Goal: Task Accomplishment & Management: Manage account settings

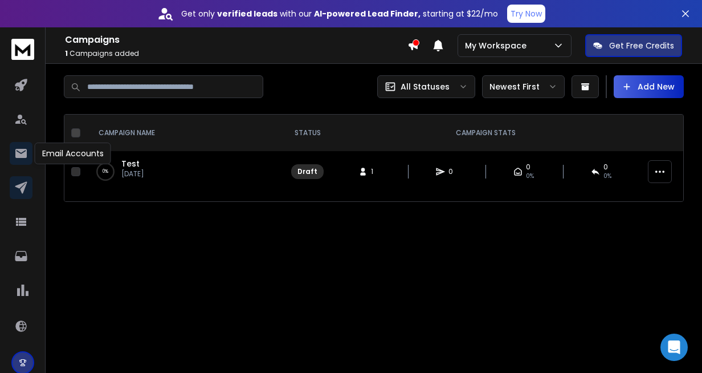
click at [18, 151] on icon at bounding box center [21, 154] width 14 height 14
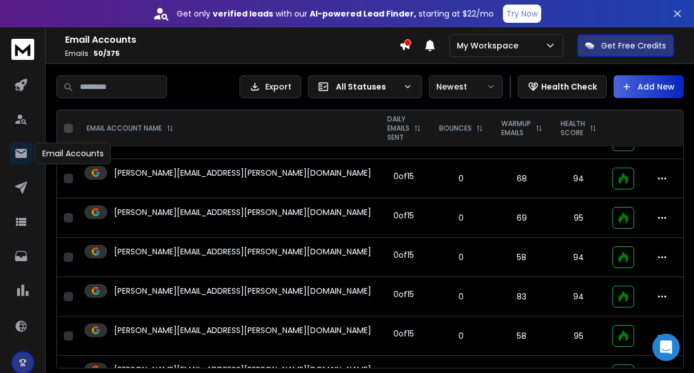
scroll to position [405, 0]
click at [503, 132] on div "WARMUP EMAILS" at bounding box center [521, 128] width 41 height 18
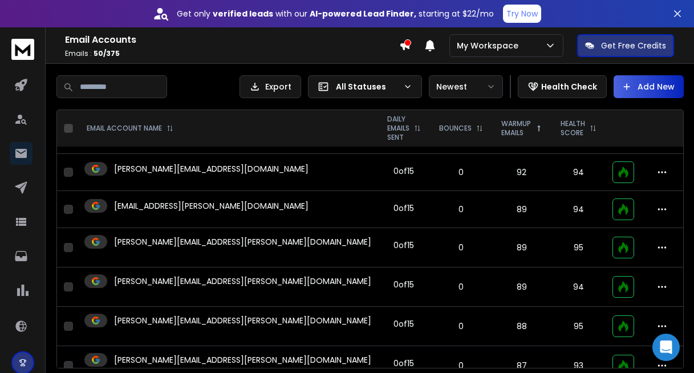
scroll to position [32, 0]
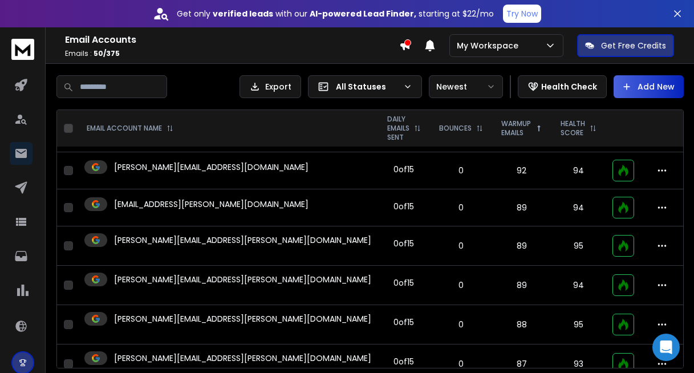
click at [234, 239] on p "[PERSON_NAME][EMAIL_ADDRESS][PERSON_NAME][DOMAIN_NAME]" at bounding box center [242, 239] width 257 height 11
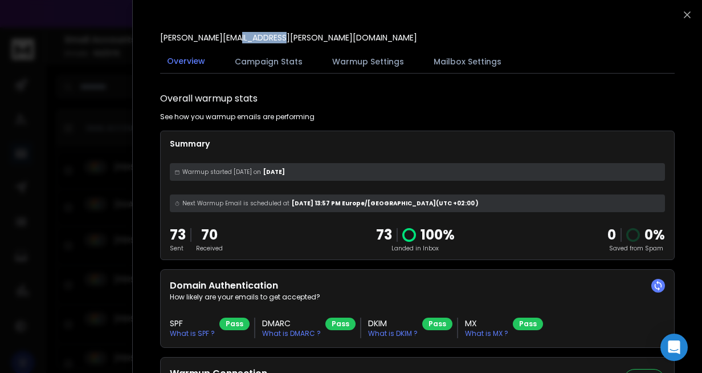
drag, startPoint x: 234, startPoint y: 38, endPoint x: 279, endPoint y: 40, distance: 45.1
click at [279, 40] on p "[PERSON_NAME][EMAIL_ADDRESS][PERSON_NAME][DOMAIN_NAME]" at bounding box center [288, 37] width 257 height 11
copy p "[DOMAIN_NAME]"
click at [685, 14] on icon "button" at bounding box center [687, 14] width 11 height 11
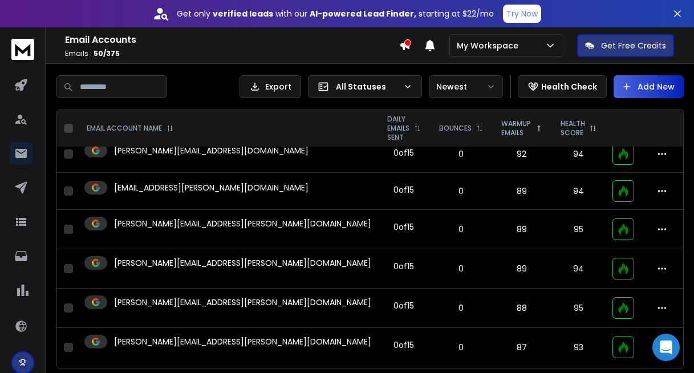
scroll to position [55, 0]
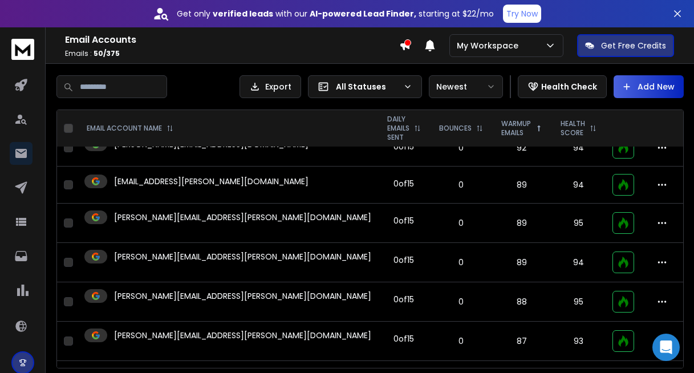
click at [230, 258] on p "[PERSON_NAME][EMAIL_ADDRESS][PERSON_NAME][DOMAIN_NAME]" at bounding box center [242, 256] width 257 height 11
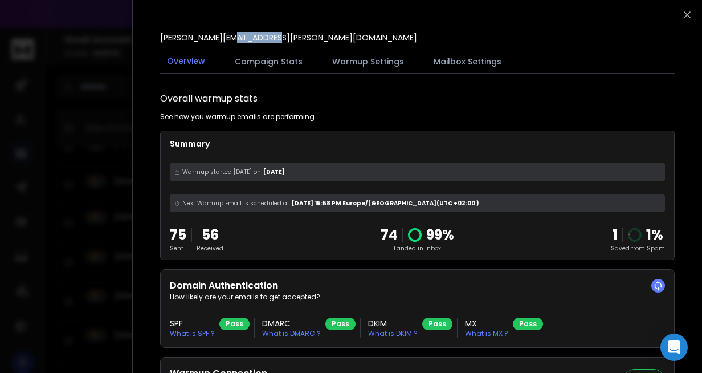
drag, startPoint x: 234, startPoint y: 36, endPoint x: 284, endPoint y: 38, distance: 49.7
click at [284, 38] on div "[PERSON_NAME][EMAIL_ADDRESS][PERSON_NAME][DOMAIN_NAME]" at bounding box center [417, 37] width 515 height 11
copy p "[DOMAIN_NAME]"
click at [685, 19] on icon "button" at bounding box center [687, 14] width 11 height 11
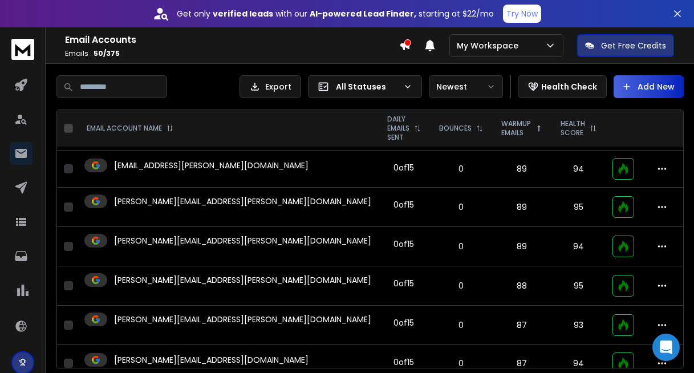
scroll to position [71, 0]
click at [202, 277] on p "[PERSON_NAME][EMAIL_ADDRESS][PERSON_NAME][DOMAIN_NAME]" at bounding box center [242, 279] width 257 height 11
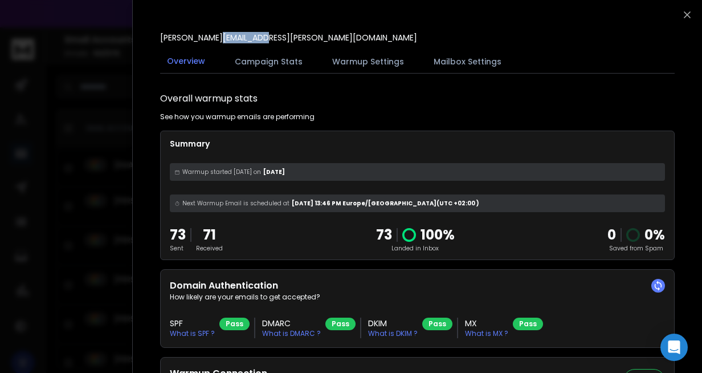
drag, startPoint x: 213, startPoint y: 37, endPoint x: 264, endPoint y: 41, distance: 51.5
click at [264, 41] on div "[PERSON_NAME][EMAIL_ADDRESS][PERSON_NAME][DOMAIN_NAME]" at bounding box center [417, 37] width 515 height 11
copy p "[DOMAIN_NAME]"
click at [687, 16] on icon "button" at bounding box center [687, 14] width 11 height 11
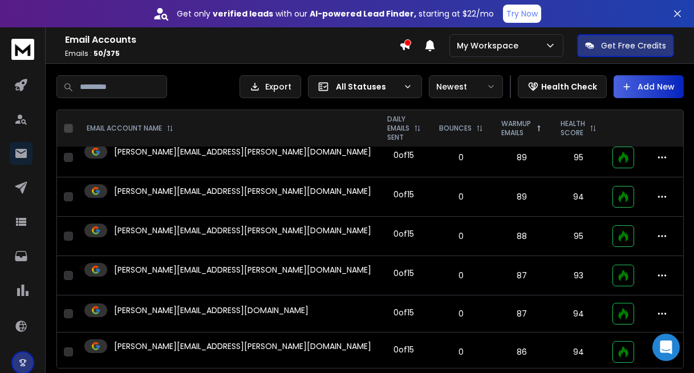
scroll to position [121, 0]
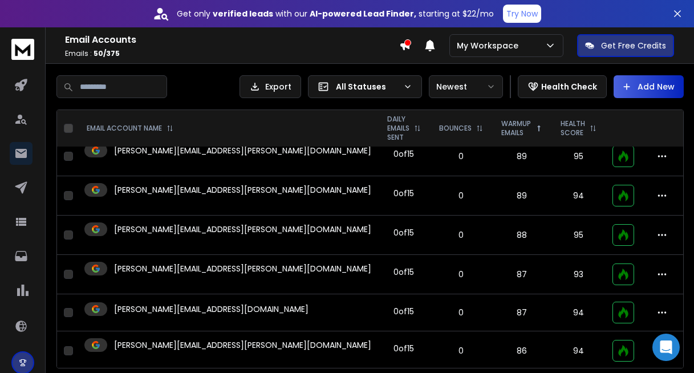
click at [219, 265] on p "[PERSON_NAME][EMAIL_ADDRESS][PERSON_NAME][DOMAIN_NAME]" at bounding box center [242, 268] width 257 height 11
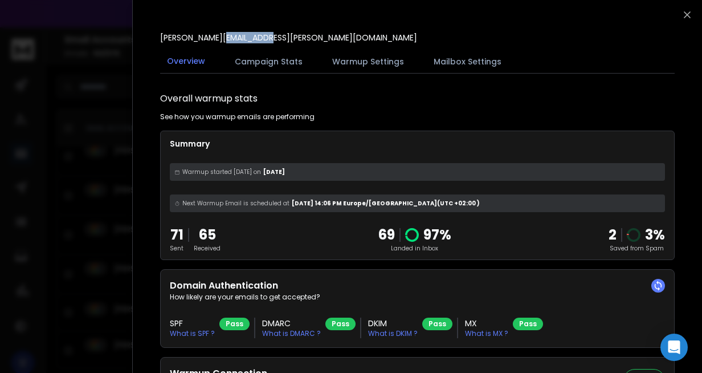
drag, startPoint x: 224, startPoint y: 38, endPoint x: 277, endPoint y: 40, distance: 52.5
click at [277, 40] on div "[PERSON_NAME][EMAIL_ADDRESS][PERSON_NAME][DOMAIN_NAME]" at bounding box center [417, 37] width 515 height 11
copy p "[DOMAIN_NAME]"
click at [687, 14] on icon "button" at bounding box center [687, 14] width 11 height 11
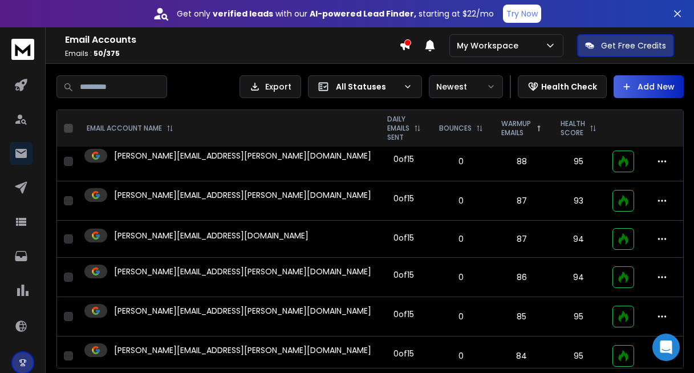
scroll to position [206, 0]
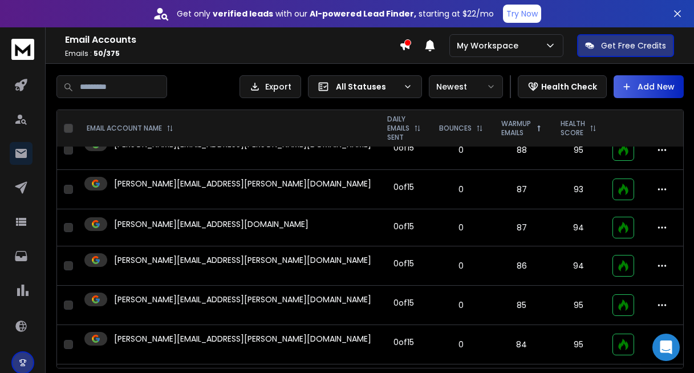
click at [201, 256] on p "[PERSON_NAME][EMAIL_ADDRESS][PERSON_NAME][DOMAIN_NAME]" at bounding box center [242, 259] width 257 height 11
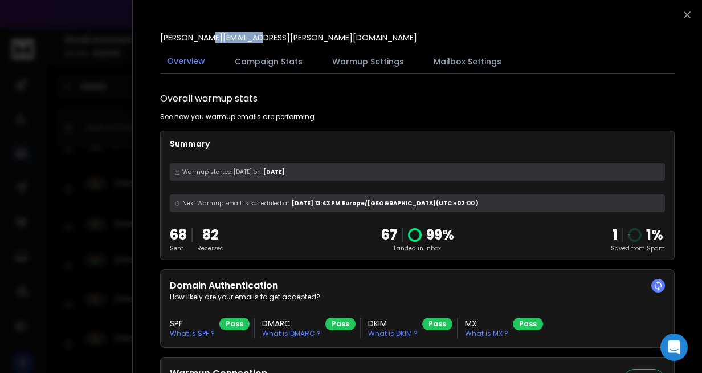
drag, startPoint x: 209, startPoint y: 37, endPoint x: 265, endPoint y: 36, distance: 56.4
click at [265, 36] on div "[PERSON_NAME][EMAIL_ADDRESS][PERSON_NAME][DOMAIN_NAME]" at bounding box center [417, 37] width 515 height 11
copy p "[DOMAIN_NAME]"
click at [684, 17] on icon "button" at bounding box center [687, 14] width 11 height 11
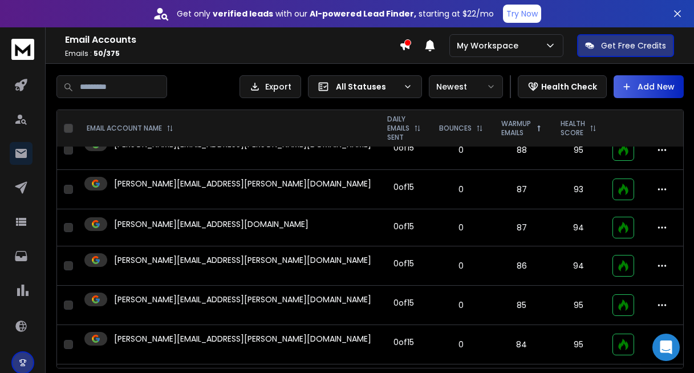
click at [203, 294] on p "[PERSON_NAME][EMAIL_ADDRESS][PERSON_NAME][DOMAIN_NAME]" at bounding box center [242, 299] width 257 height 11
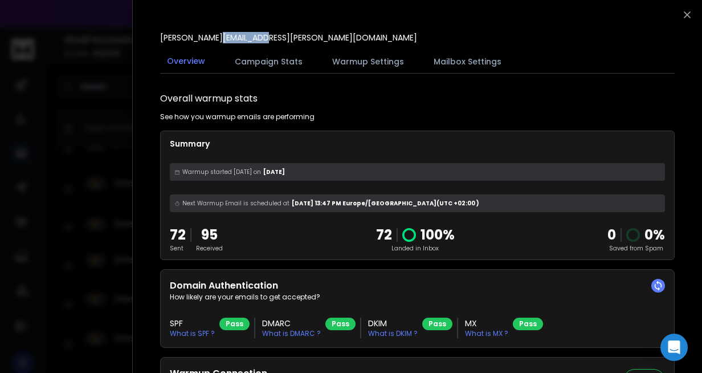
drag, startPoint x: 211, startPoint y: 35, endPoint x: 257, endPoint y: 36, distance: 46.2
click at [257, 36] on div "[PERSON_NAME][EMAIL_ADDRESS][PERSON_NAME][DOMAIN_NAME]" at bounding box center [417, 37] width 515 height 11
copy p "[DOMAIN_NAME]"
click at [682, 14] on icon "button" at bounding box center [687, 14] width 11 height 11
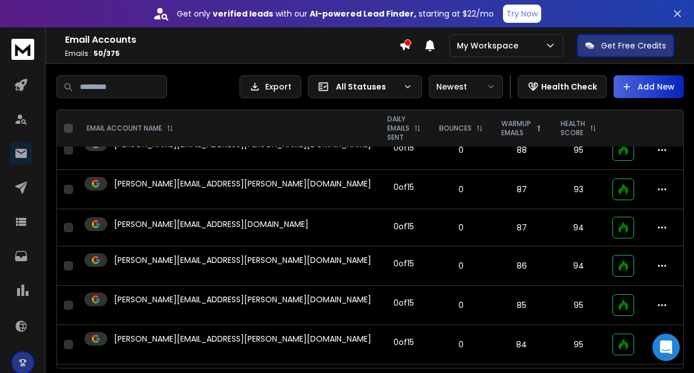
click at [225, 333] on p "[PERSON_NAME][EMAIL_ADDRESS][PERSON_NAME][DOMAIN_NAME]" at bounding box center [242, 338] width 257 height 11
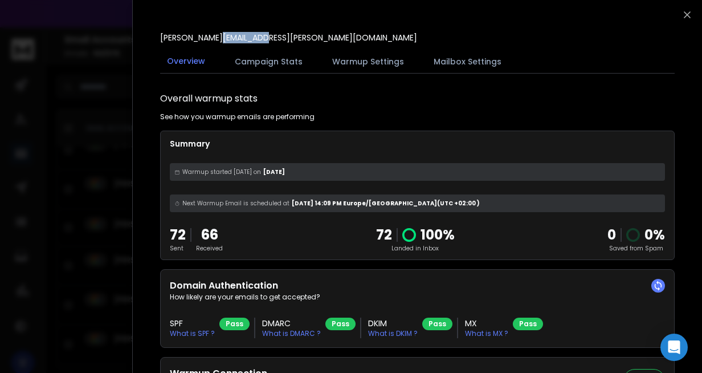
drag, startPoint x: 223, startPoint y: 36, endPoint x: 281, endPoint y: 36, distance: 57.6
click at [281, 36] on div "[PERSON_NAME][EMAIL_ADDRESS][PERSON_NAME][DOMAIN_NAME]" at bounding box center [417, 37] width 515 height 11
copy p "[DOMAIN_NAME]"
click at [682, 13] on icon "button" at bounding box center [687, 14] width 11 height 11
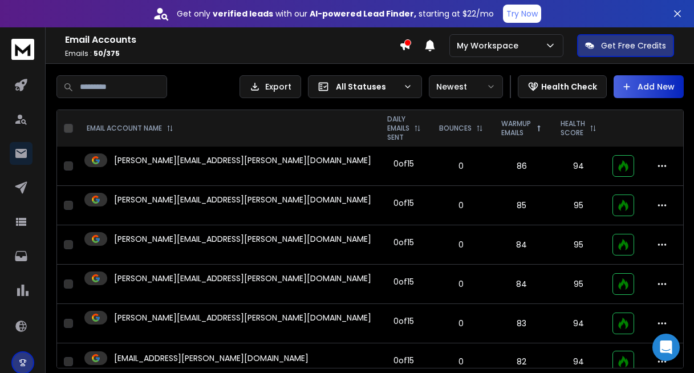
scroll to position [313, 0]
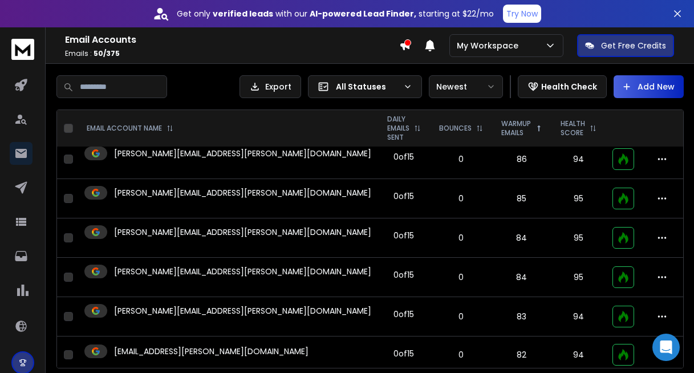
click at [211, 266] on p "[PERSON_NAME][EMAIL_ADDRESS][PERSON_NAME][DOMAIN_NAME]" at bounding box center [242, 271] width 257 height 11
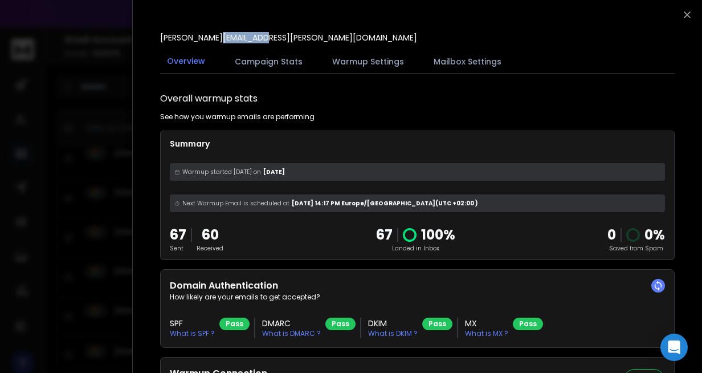
drag, startPoint x: 216, startPoint y: 39, endPoint x: 271, endPoint y: 42, distance: 55.9
click at [271, 42] on div "[PERSON_NAME][EMAIL_ADDRESS][PERSON_NAME][DOMAIN_NAME]" at bounding box center [417, 37] width 515 height 11
copy p "[DOMAIN_NAME]"
click at [684, 16] on icon "button" at bounding box center [687, 14] width 11 height 11
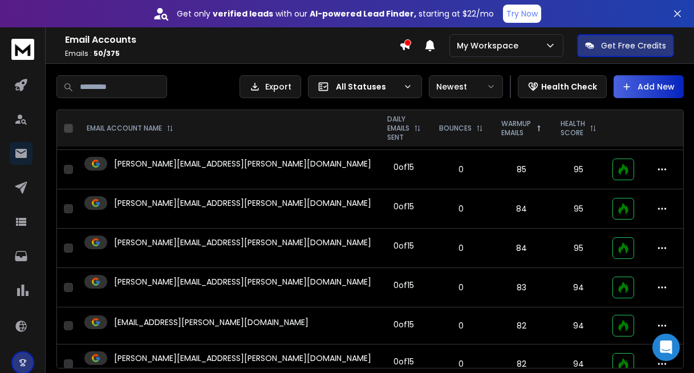
scroll to position [348, 0]
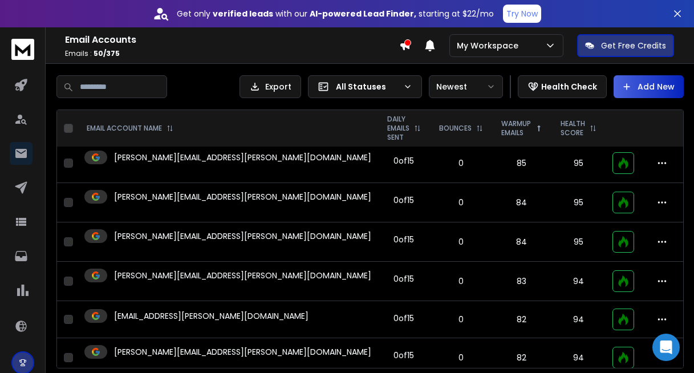
click at [206, 310] on p "[EMAIL_ADDRESS][PERSON_NAME][DOMAIN_NAME]" at bounding box center [211, 315] width 194 height 11
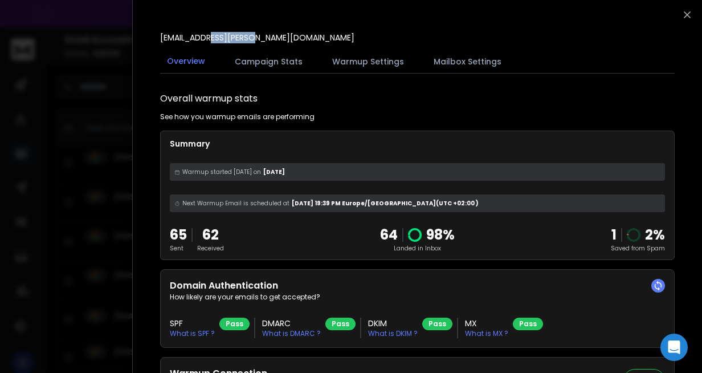
drag, startPoint x: 211, startPoint y: 38, endPoint x: 270, endPoint y: 39, distance: 59.3
click at [270, 39] on div "[EMAIL_ADDRESS][PERSON_NAME][DOMAIN_NAME]" at bounding box center [417, 37] width 515 height 11
copy p "[DOMAIN_NAME]"
click at [688, 16] on icon "button" at bounding box center [687, 14] width 11 height 11
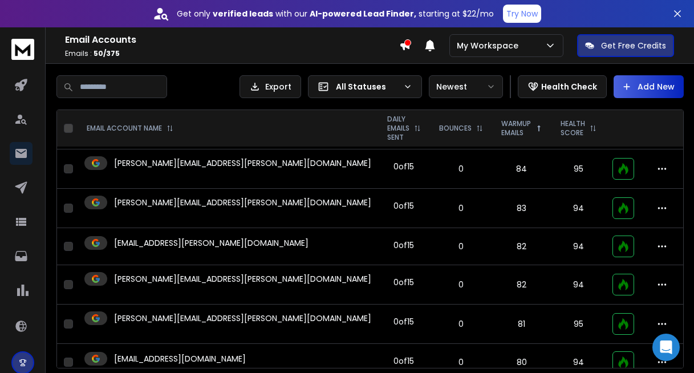
scroll to position [426, 0]
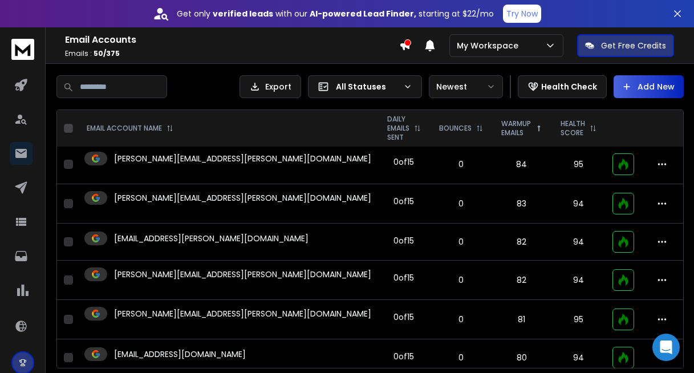
click at [210, 269] on p "[PERSON_NAME][EMAIL_ADDRESS][PERSON_NAME][DOMAIN_NAME]" at bounding box center [242, 274] width 257 height 11
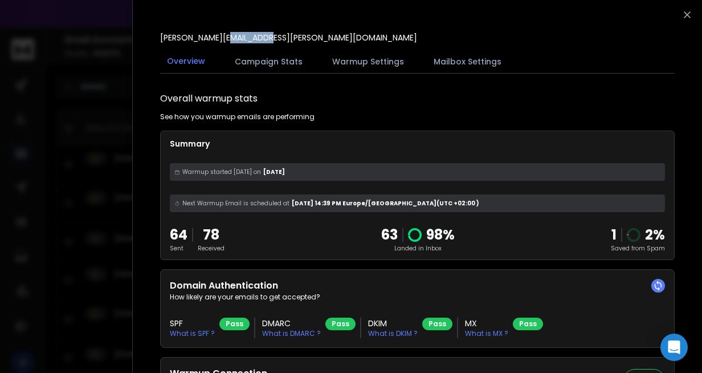
drag, startPoint x: 221, startPoint y: 36, endPoint x: 278, endPoint y: 35, distance: 56.5
click at [277, 35] on div "[PERSON_NAME][EMAIL_ADDRESS][PERSON_NAME][DOMAIN_NAME]" at bounding box center [417, 37] width 515 height 11
copy p "[DOMAIN_NAME]"
click at [686, 14] on icon "button" at bounding box center [687, 14] width 11 height 11
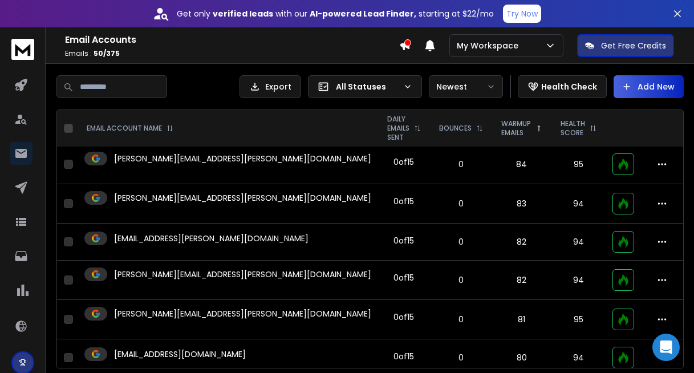
click at [215, 308] on p "[PERSON_NAME][EMAIL_ADDRESS][PERSON_NAME][DOMAIN_NAME]" at bounding box center [242, 313] width 257 height 11
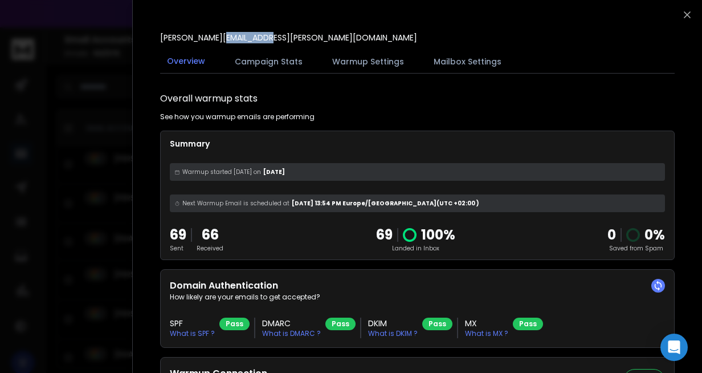
drag, startPoint x: 219, startPoint y: 34, endPoint x: 273, endPoint y: 37, distance: 53.1
click at [273, 37] on div "[PERSON_NAME][EMAIL_ADDRESS][PERSON_NAME][DOMAIN_NAME]" at bounding box center [417, 37] width 515 height 11
click at [685, 16] on icon "button" at bounding box center [687, 14] width 11 height 11
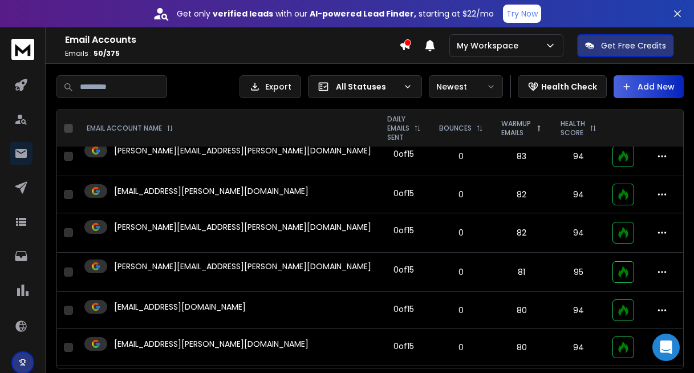
scroll to position [475, 0]
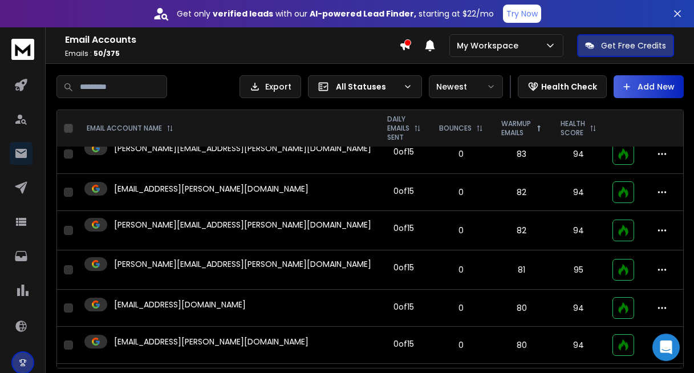
click at [219, 336] on p "[EMAIL_ADDRESS][PERSON_NAME][DOMAIN_NAME]" at bounding box center [211, 341] width 194 height 11
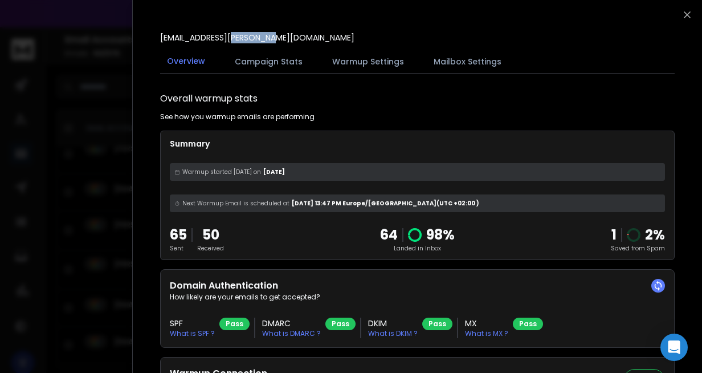
drag, startPoint x: 226, startPoint y: 36, endPoint x: 273, endPoint y: 36, distance: 46.8
click at [273, 36] on div "[EMAIL_ADDRESS][PERSON_NAME][DOMAIN_NAME]" at bounding box center [417, 37] width 515 height 11
click at [684, 16] on icon "button" at bounding box center [687, 14] width 11 height 11
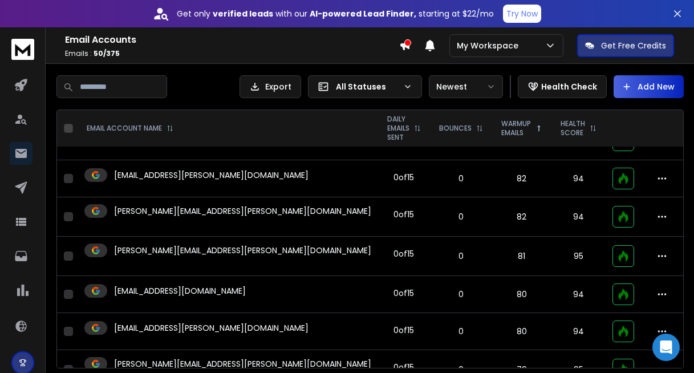
scroll to position [491, 0]
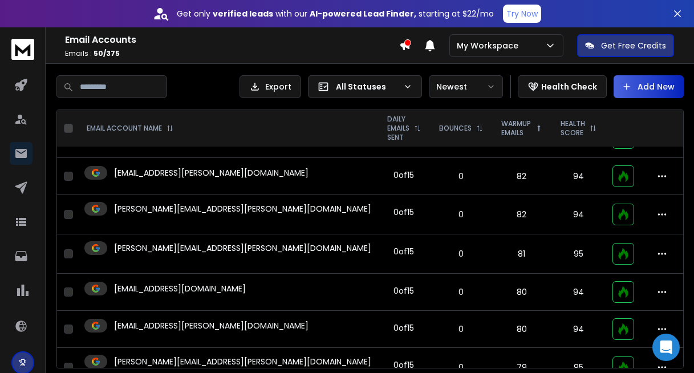
click at [229, 356] on p "[PERSON_NAME][EMAIL_ADDRESS][PERSON_NAME][DOMAIN_NAME]" at bounding box center [242, 361] width 257 height 11
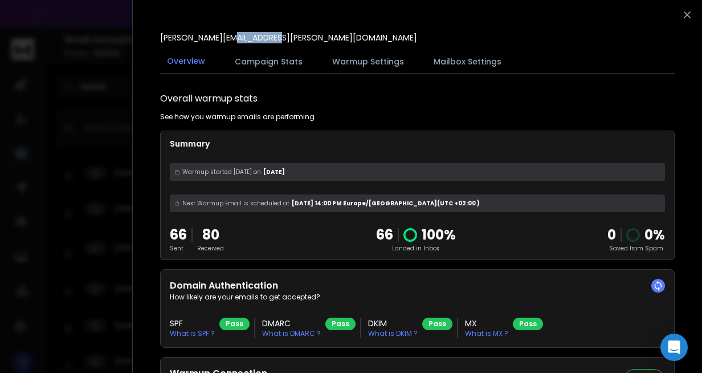
drag, startPoint x: 228, startPoint y: 37, endPoint x: 297, endPoint y: 43, distance: 69.3
drag, startPoint x: 688, startPoint y: 16, endPoint x: 684, endPoint y: 25, distance: 9.4
click at [688, 17] on icon "button" at bounding box center [687, 14] width 11 height 11
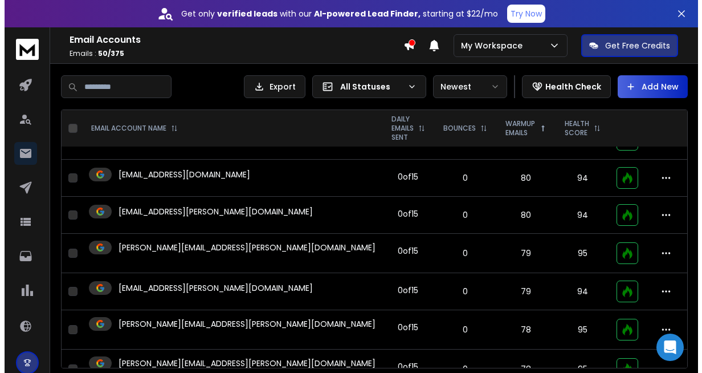
scroll to position [633, 0]
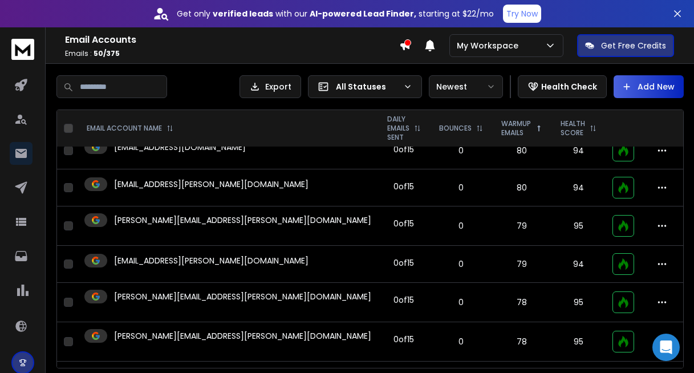
click at [182, 255] on p "[EMAIL_ADDRESS][PERSON_NAME][DOMAIN_NAME]" at bounding box center [211, 260] width 194 height 11
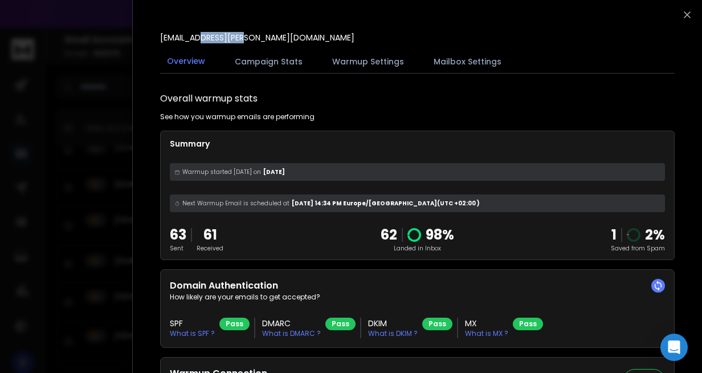
drag, startPoint x: 193, startPoint y: 38, endPoint x: 256, endPoint y: 38, distance: 63.3
click at [256, 38] on div "[EMAIL_ADDRESS][PERSON_NAME][DOMAIN_NAME]" at bounding box center [417, 37] width 515 height 11
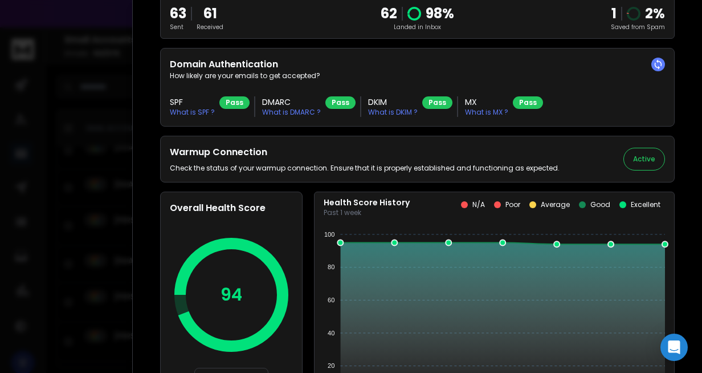
scroll to position [0, 0]
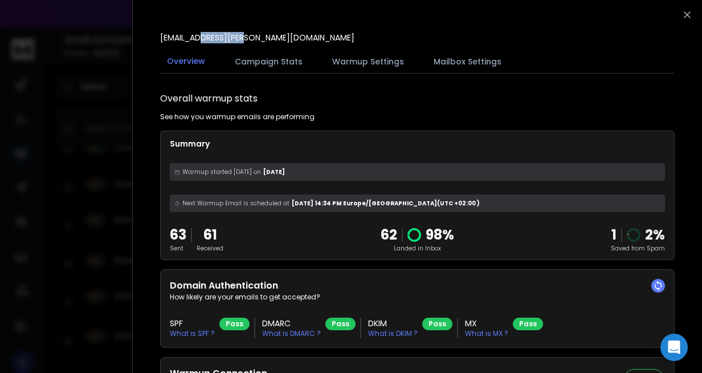
click at [271, 60] on button "Campaign Stats" at bounding box center [269, 61] width 82 height 25
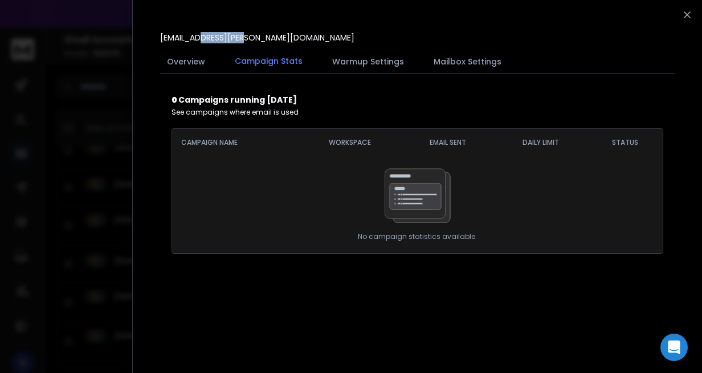
click at [346, 60] on button "Warmup Settings" at bounding box center [369, 61] width 86 height 25
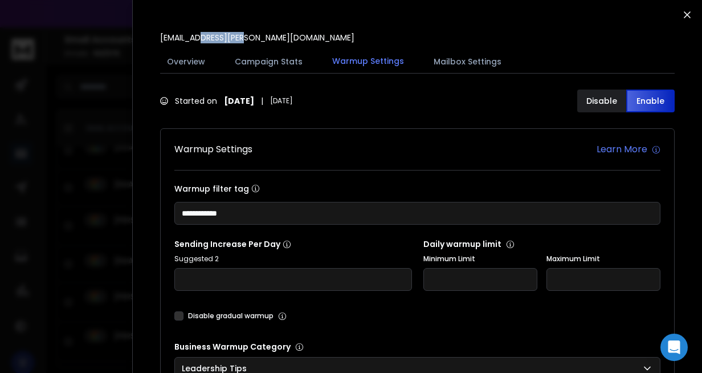
click at [684, 18] on icon "button" at bounding box center [687, 14] width 11 height 11
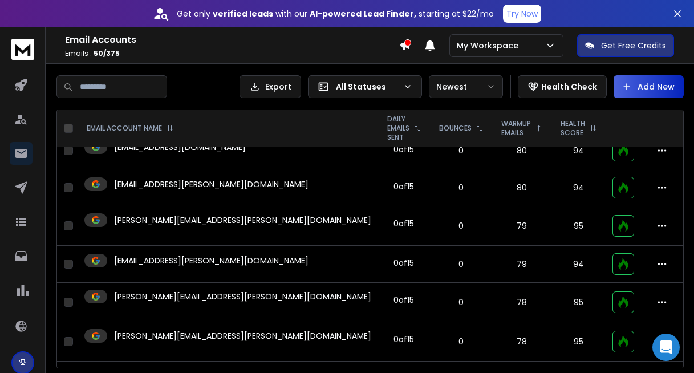
click at [100, 90] on input at bounding box center [111, 86] width 111 height 23
click at [158, 94] on input at bounding box center [111, 86] width 111 height 23
paste input "**********"
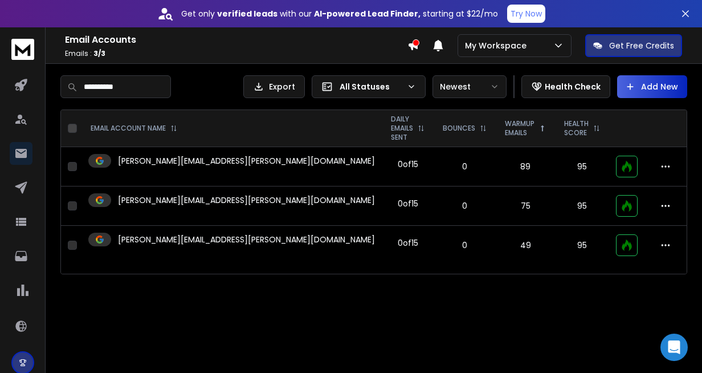
click at [164, 234] on p "[PERSON_NAME][EMAIL_ADDRESS][PERSON_NAME][DOMAIN_NAME]" at bounding box center [246, 239] width 257 height 11
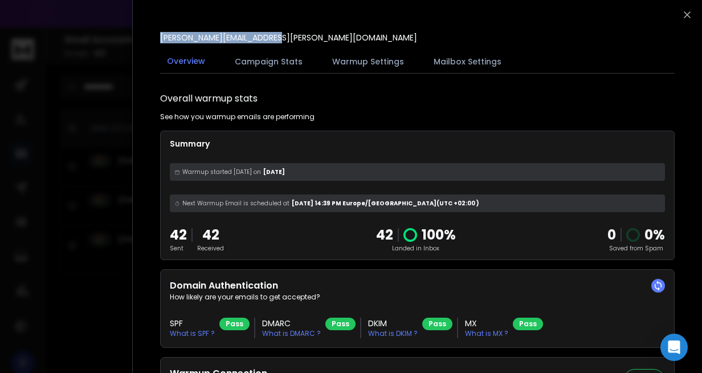
drag, startPoint x: 283, startPoint y: 38, endPoint x: 157, endPoint y: 38, distance: 126.0
click at [685, 15] on icon "button" at bounding box center [688, 15] width 6 height 6
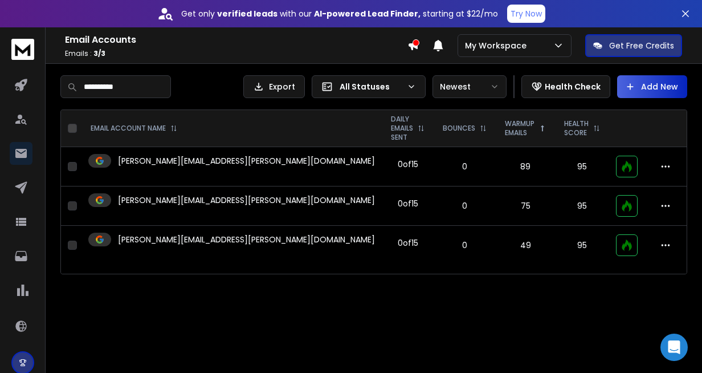
drag, startPoint x: 160, startPoint y: 83, endPoint x: 60, endPoint y: 84, distance: 100.3
click at [60, 84] on div "**********" at bounding box center [374, 175] width 664 height 222
paste input
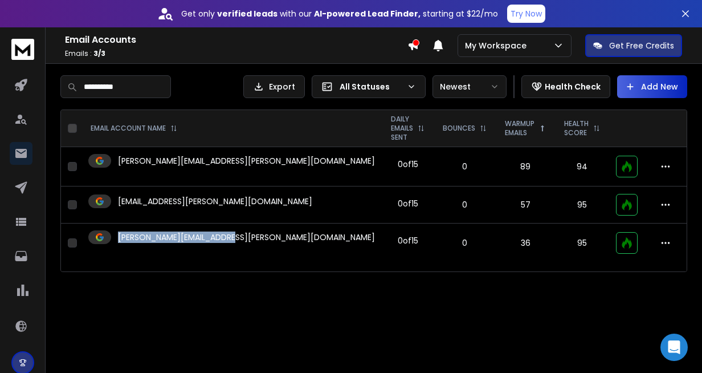
drag, startPoint x: 268, startPoint y: 237, endPoint x: 147, endPoint y: 239, distance: 121.5
click at [147, 239] on div "[PERSON_NAME][EMAIL_ADDRESS][PERSON_NAME][DOMAIN_NAME]" at bounding box center [231, 239] width 287 height 18
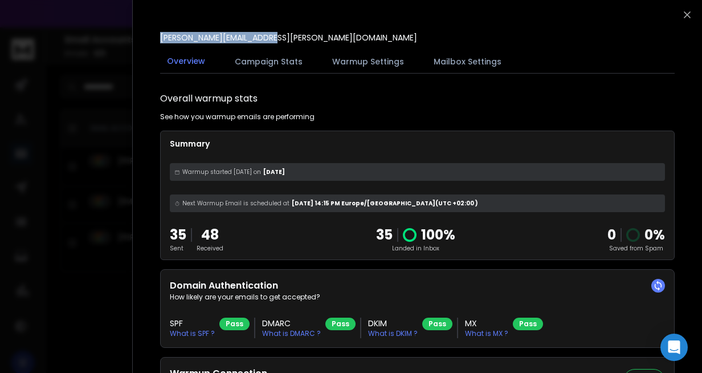
drag, startPoint x: 282, startPoint y: 39, endPoint x: 146, endPoint y: 31, distance: 136.5
click at [685, 15] on icon "button" at bounding box center [688, 15] width 6 height 6
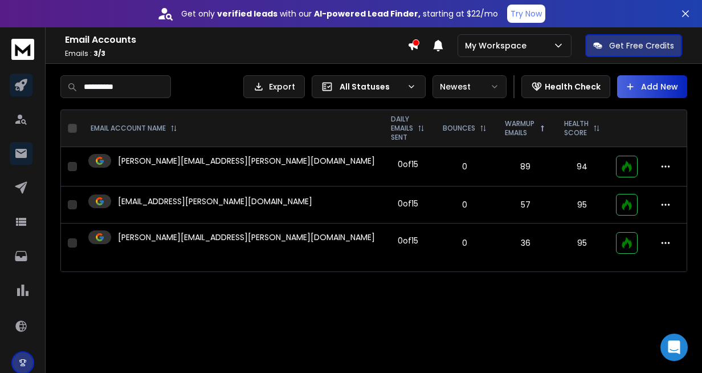
drag, startPoint x: 136, startPoint y: 86, endPoint x: 32, endPoint y: 86, distance: 104.3
click at [32, 86] on div "**********" at bounding box center [351, 155] width 702 height 256
paste input
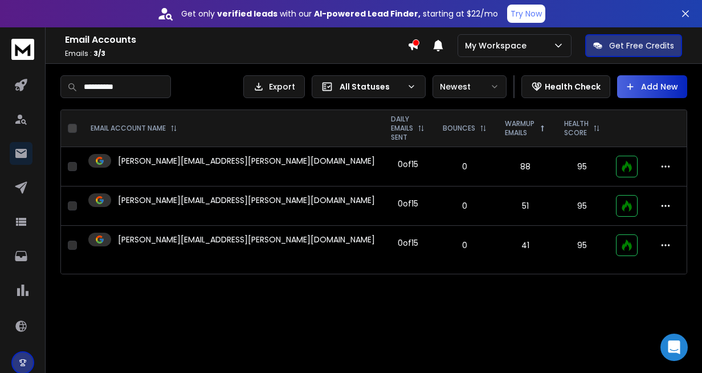
drag, startPoint x: 262, startPoint y: 204, endPoint x: 241, endPoint y: 205, distance: 20.6
click at [241, 205] on div "[PERSON_NAME][EMAIL_ADDRESS][PERSON_NAME][DOMAIN_NAME]" at bounding box center [231, 202] width 287 height 18
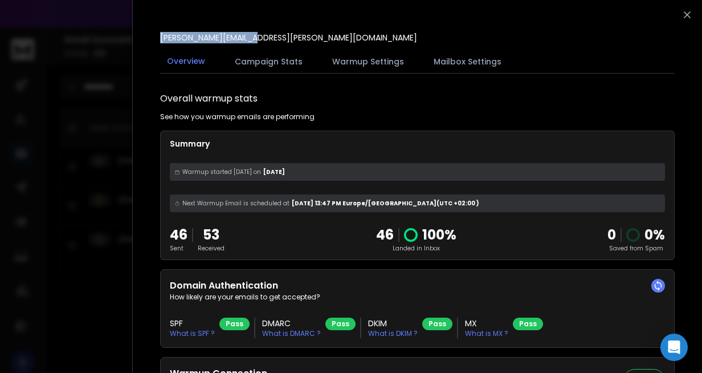
drag, startPoint x: 275, startPoint y: 35, endPoint x: 153, endPoint y: 36, distance: 122.0
click at [683, 15] on icon "button" at bounding box center [687, 14] width 11 height 11
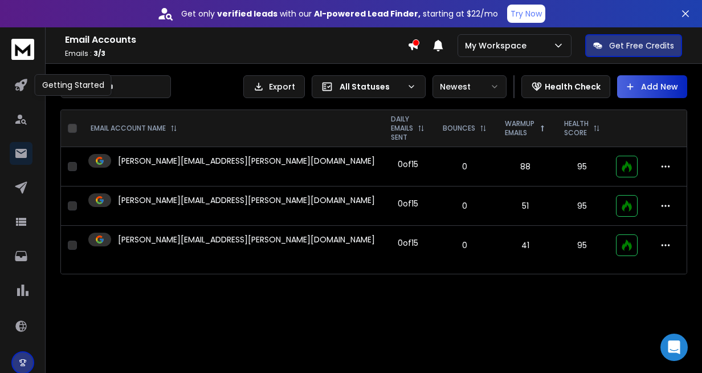
drag, startPoint x: 145, startPoint y: 85, endPoint x: -2, endPoint y: 85, distance: 146.5
click at [0, 85] on html "**********" at bounding box center [351, 186] width 702 height 373
paste input
drag, startPoint x: 261, startPoint y: 199, endPoint x: 147, endPoint y: 197, distance: 114.0
click at [147, 197] on div "[PERSON_NAME][EMAIL_ADDRESS][PERSON_NAME][DOMAIN_NAME]" at bounding box center [231, 202] width 287 height 18
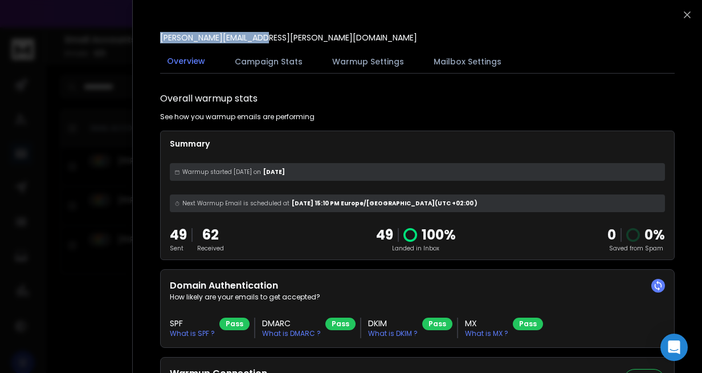
drag, startPoint x: 275, startPoint y: 36, endPoint x: 147, endPoint y: 34, distance: 128.9
click at [686, 15] on icon "button" at bounding box center [687, 14] width 11 height 11
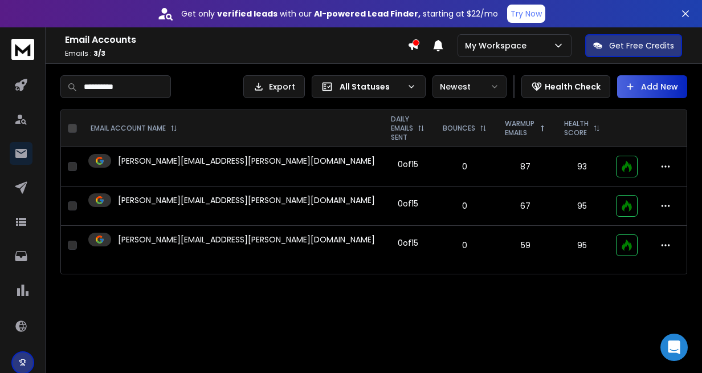
drag, startPoint x: 153, startPoint y: 94, endPoint x: 74, endPoint y: 86, distance: 80.2
click at [74, 86] on div "**********" at bounding box center [115, 86] width 111 height 23
paste input
click at [263, 198] on p "[PERSON_NAME][EMAIL_ADDRESS][PERSON_NAME][DOMAIN_NAME]" at bounding box center [246, 199] width 257 height 11
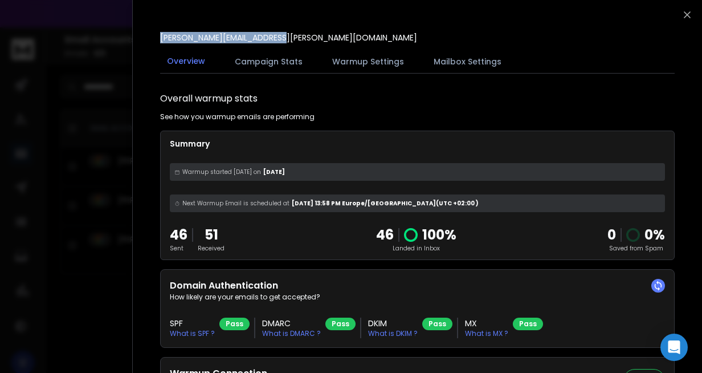
drag, startPoint x: 296, startPoint y: 39, endPoint x: 161, endPoint y: 38, distance: 135.1
click at [161, 38] on div "[PERSON_NAME][EMAIL_ADDRESS][PERSON_NAME][DOMAIN_NAME]" at bounding box center [417, 37] width 515 height 11
click at [685, 13] on icon "button" at bounding box center [688, 15] width 6 height 6
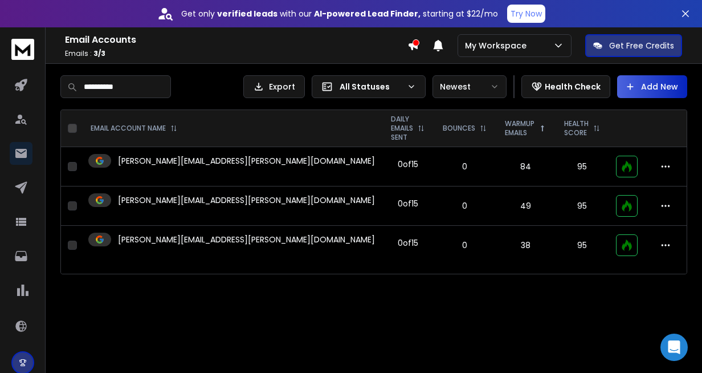
drag, startPoint x: 153, startPoint y: 90, endPoint x: 50, endPoint y: 90, distance: 102.6
click at [50, 90] on div "**********" at bounding box center [374, 175] width 664 height 222
paste input
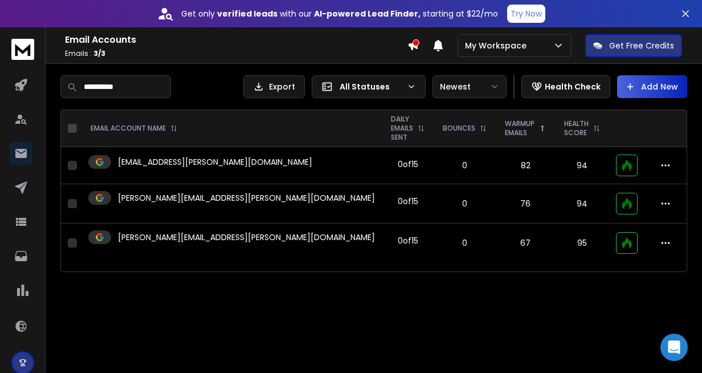
click at [253, 236] on p "[PERSON_NAME][EMAIL_ADDRESS][PERSON_NAME][DOMAIN_NAME]" at bounding box center [246, 236] width 257 height 11
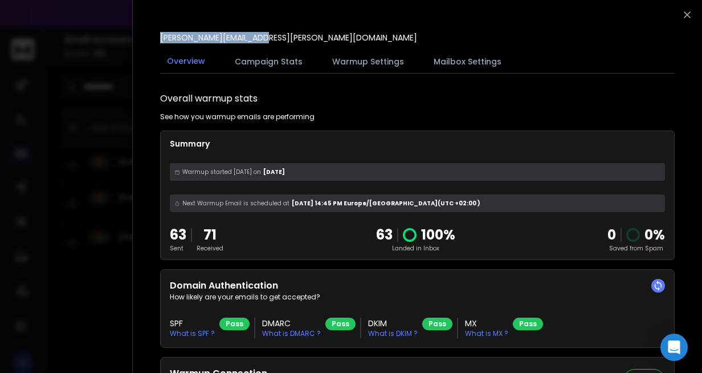
drag, startPoint x: 291, startPoint y: 41, endPoint x: 161, endPoint y: 39, distance: 130.0
click at [161, 39] on div "[PERSON_NAME][EMAIL_ADDRESS][PERSON_NAME][DOMAIN_NAME]" at bounding box center [417, 37] width 515 height 11
drag, startPoint x: 682, startPoint y: 12, endPoint x: 638, endPoint y: 2, distance: 45.6
click at [682, 12] on icon "button" at bounding box center [687, 14] width 11 height 11
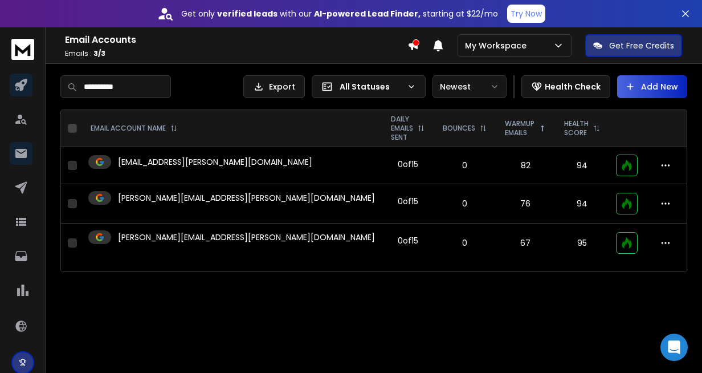
drag, startPoint x: 149, startPoint y: 85, endPoint x: 17, endPoint y: 78, distance: 132.5
click at [17, 78] on div "**********" at bounding box center [351, 155] width 702 height 256
paste input
click at [231, 80] on div "*********" at bounding box center [148, 86] width 176 height 23
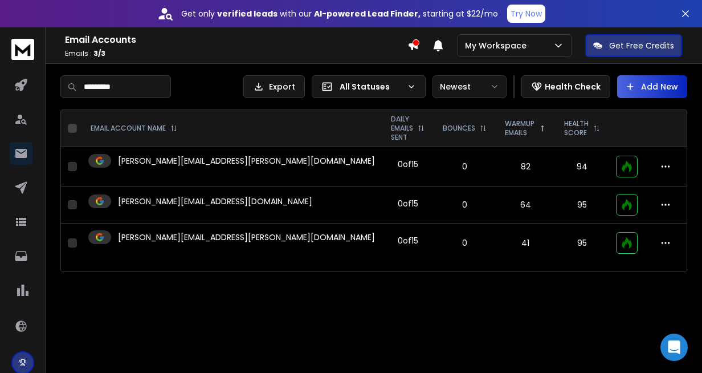
click at [190, 237] on p "[PERSON_NAME][EMAIL_ADDRESS][PERSON_NAME][DOMAIN_NAME]" at bounding box center [246, 236] width 257 height 11
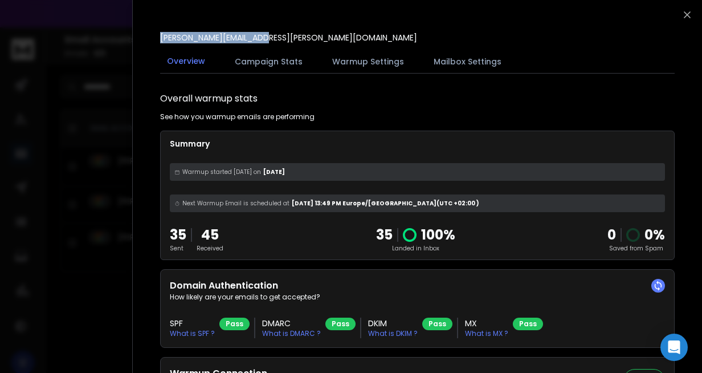
drag, startPoint x: 275, startPoint y: 35, endPoint x: 141, endPoint y: 36, distance: 134.6
click at [141, 36] on div "Multi Select Table Sheet [PERSON_NAME][EMAIL_ADDRESS][PERSON_NAME][DOMAIN_NAME]…" at bounding box center [417, 186] width 570 height 373
click at [685, 17] on icon "button" at bounding box center [687, 14] width 11 height 11
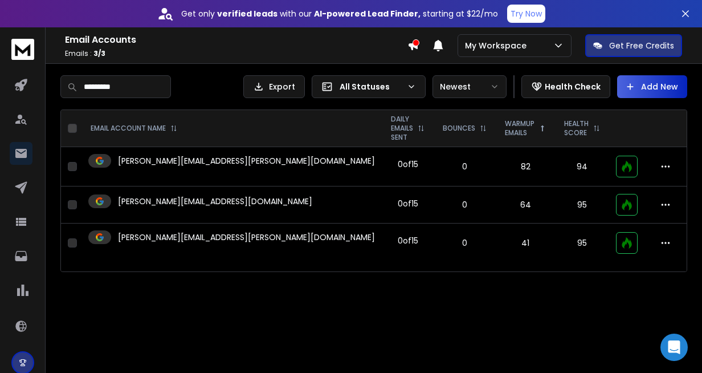
click at [173, 200] on p "[PERSON_NAME][EMAIL_ADDRESS][DOMAIN_NAME]" at bounding box center [215, 201] width 194 height 11
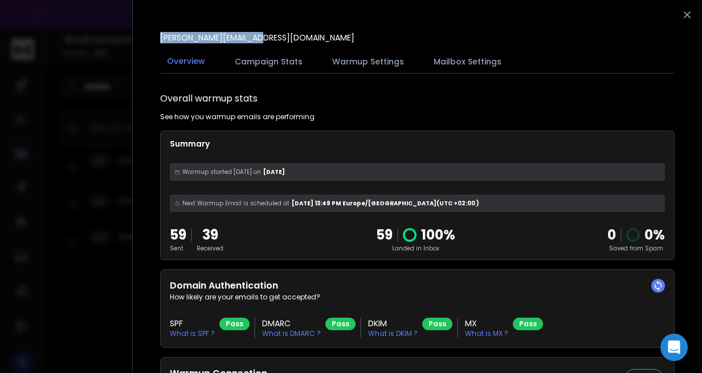
drag, startPoint x: 293, startPoint y: 42, endPoint x: 157, endPoint y: 37, distance: 135.8
click at [685, 17] on icon "button" at bounding box center [688, 15] width 6 height 6
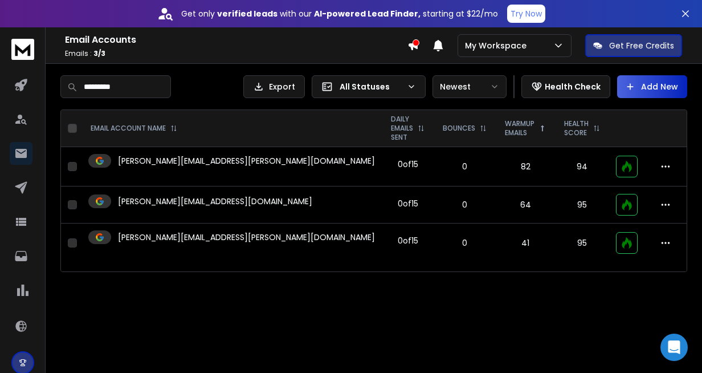
click at [178, 163] on p "[PERSON_NAME][EMAIL_ADDRESS][PERSON_NAME][DOMAIN_NAME]" at bounding box center [246, 160] width 257 height 11
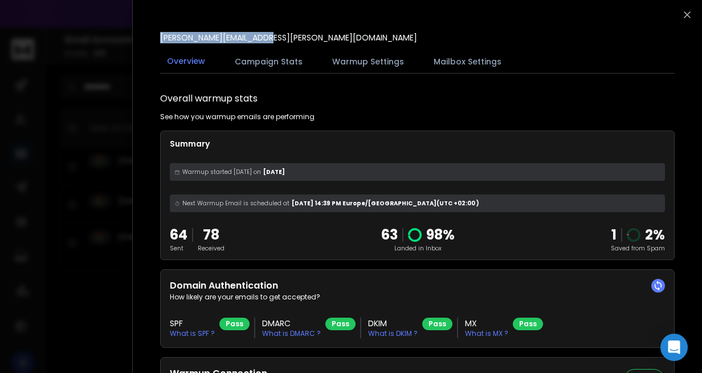
drag, startPoint x: 287, startPoint y: 36, endPoint x: 159, endPoint y: 36, distance: 128.3
click at [685, 16] on icon "button" at bounding box center [688, 15] width 6 height 6
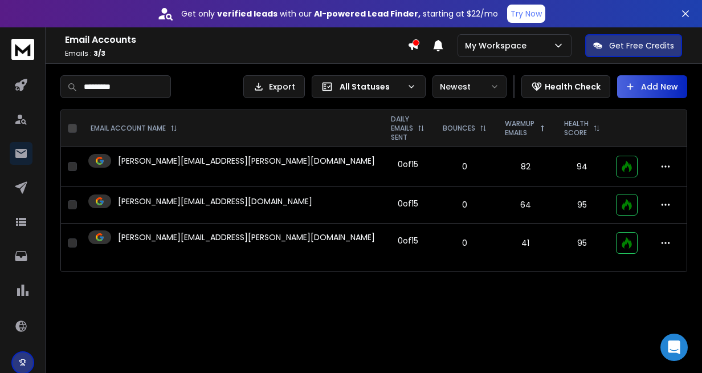
drag, startPoint x: 137, startPoint y: 83, endPoint x: 65, endPoint y: 80, distance: 71.9
click at [65, 80] on input "*********" at bounding box center [115, 86] width 111 height 23
paste input "*"
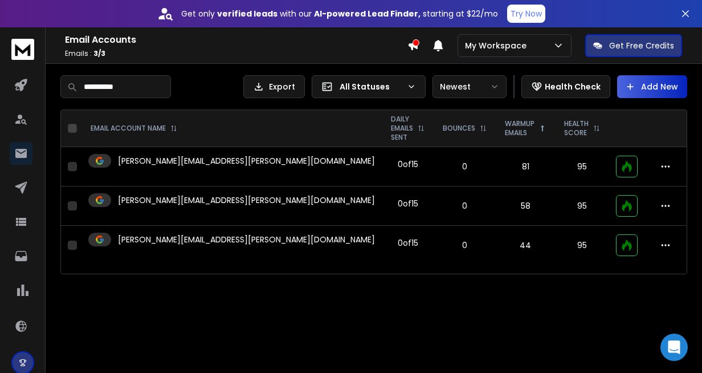
click at [235, 198] on p "[PERSON_NAME][EMAIL_ADDRESS][PERSON_NAME][DOMAIN_NAME]" at bounding box center [246, 199] width 257 height 11
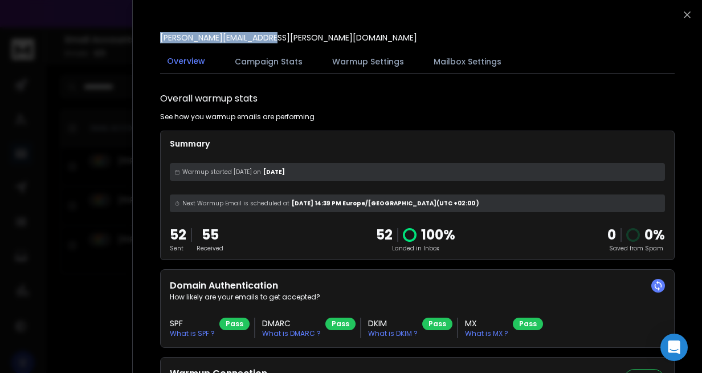
drag, startPoint x: 288, startPoint y: 37, endPoint x: 160, endPoint y: 36, distance: 128.3
click at [160, 36] on div "[PERSON_NAME][EMAIL_ADDRESS][PERSON_NAME][DOMAIN_NAME]" at bounding box center [417, 37] width 515 height 11
click at [685, 15] on icon "button" at bounding box center [688, 15] width 6 height 6
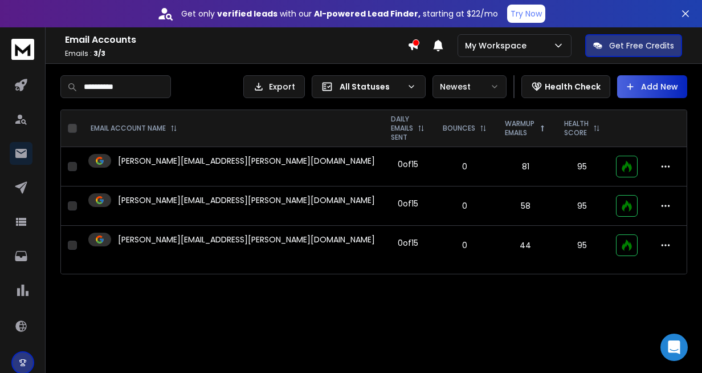
drag, startPoint x: 149, startPoint y: 87, endPoint x: 46, endPoint y: 82, distance: 102.7
click at [46, 82] on div "**********" at bounding box center [374, 175] width 664 height 222
paste input
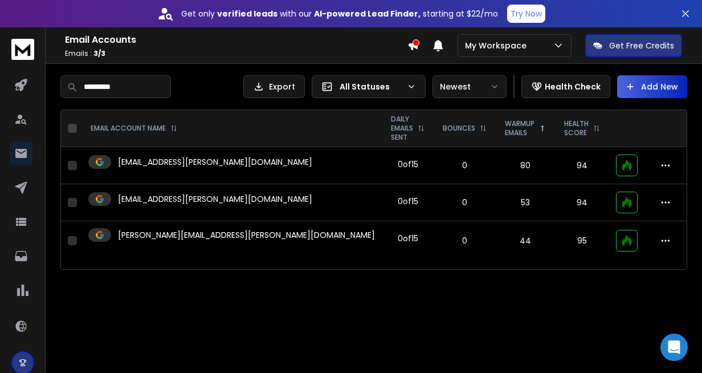
click at [174, 233] on p "[PERSON_NAME][EMAIL_ADDRESS][PERSON_NAME][DOMAIN_NAME]" at bounding box center [246, 234] width 257 height 11
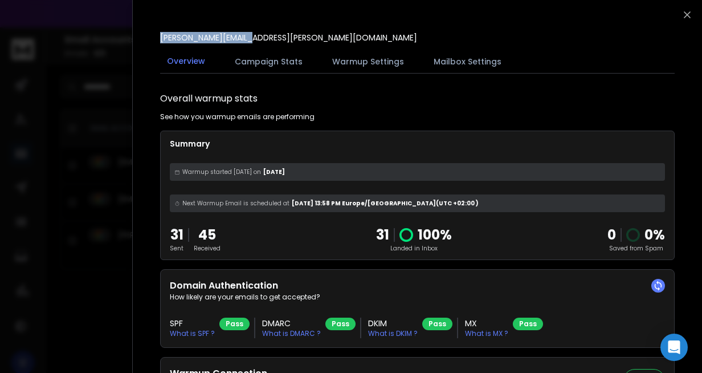
drag, startPoint x: 275, startPoint y: 39, endPoint x: 151, endPoint y: 36, distance: 124.3
click at [685, 16] on icon "button" at bounding box center [688, 15] width 6 height 6
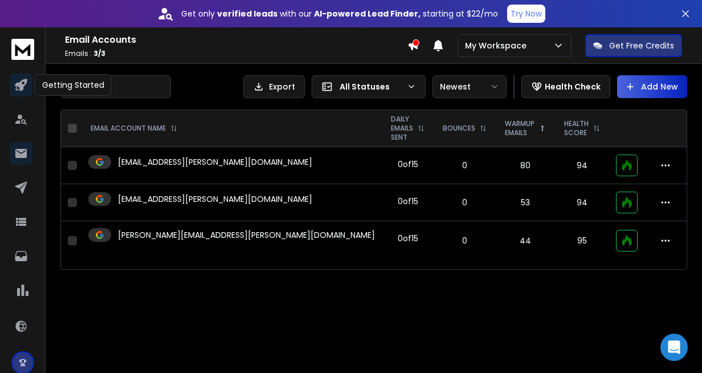
drag, startPoint x: 151, startPoint y: 88, endPoint x: 12, endPoint y: 88, distance: 138.5
click at [12, 88] on div "S Email Accounts Emails : 3 / 3 My Workspace Get Free Credits ********* Export …" at bounding box center [351, 154] width 702 height 254
paste input "*"
type input "**********"
click at [223, 97] on div "**********" at bounding box center [148, 86] width 176 height 23
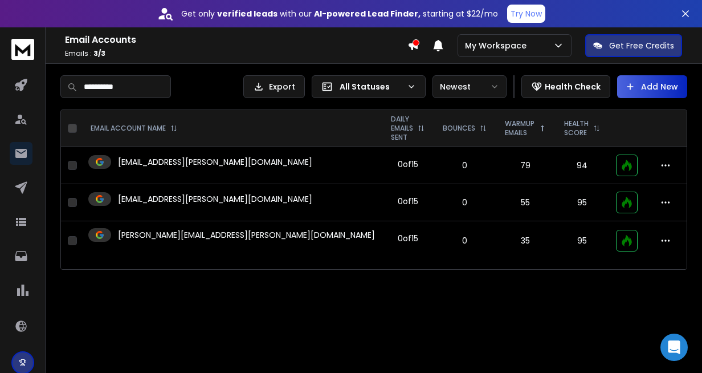
click at [202, 235] on p "[PERSON_NAME][EMAIL_ADDRESS][PERSON_NAME][DOMAIN_NAME]" at bounding box center [246, 234] width 257 height 11
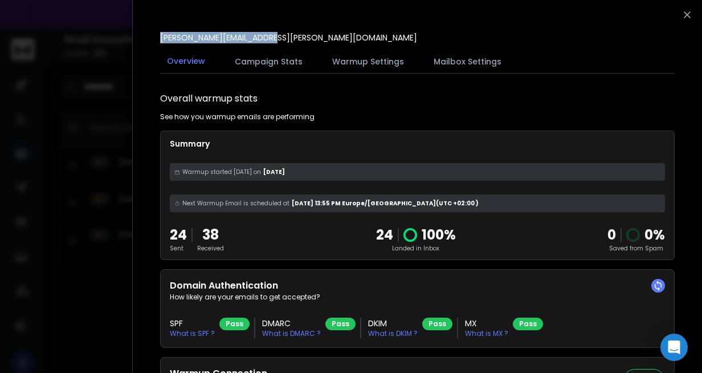
drag, startPoint x: 299, startPoint y: 38, endPoint x: 155, endPoint y: 35, distance: 144.3
click at [685, 15] on icon "button" at bounding box center [688, 15] width 6 height 6
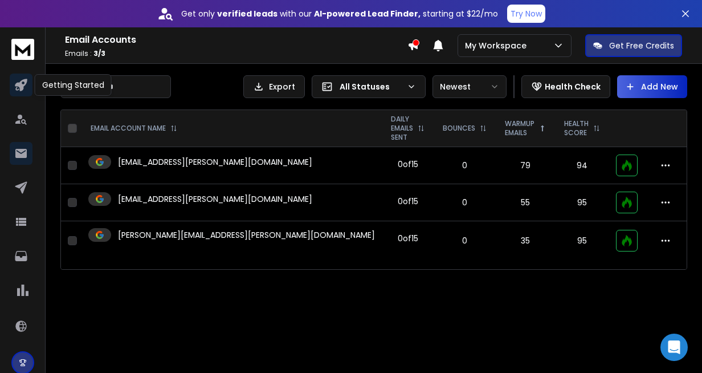
drag, startPoint x: 80, startPoint y: 86, endPoint x: 19, endPoint y: 79, distance: 60.8
click at [19, 79] on div "**********" at bounding box center [351, 154] width 702 height 254
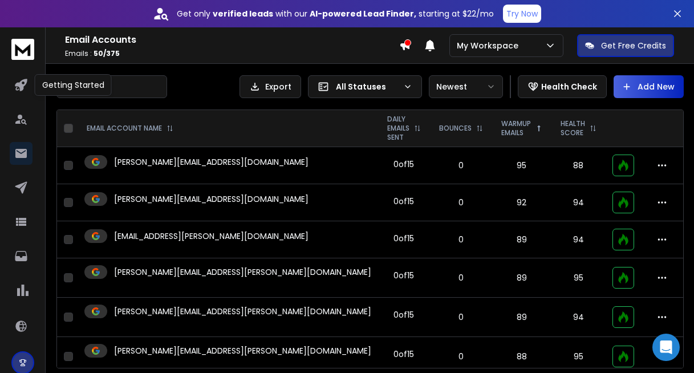
click at [220, 304] on td "[PERSON_NAME][EMAIL_ADDRESS][PERSON_NAME][DOMAIN_NAME]" at bounding box center [228, 317] width 300 height 39
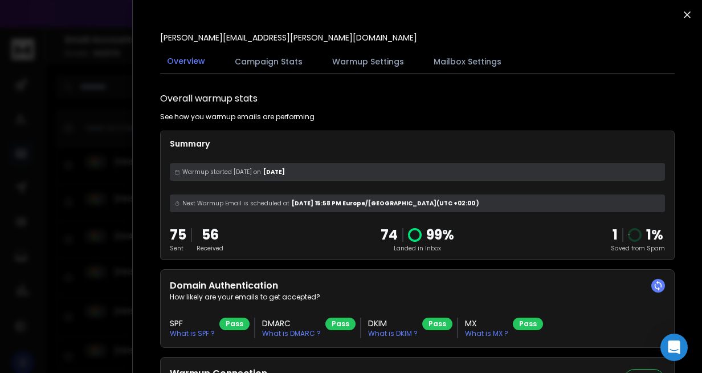
click at [683, 18] on icon "button" at bounding box center [687, 14] width 11 height 11
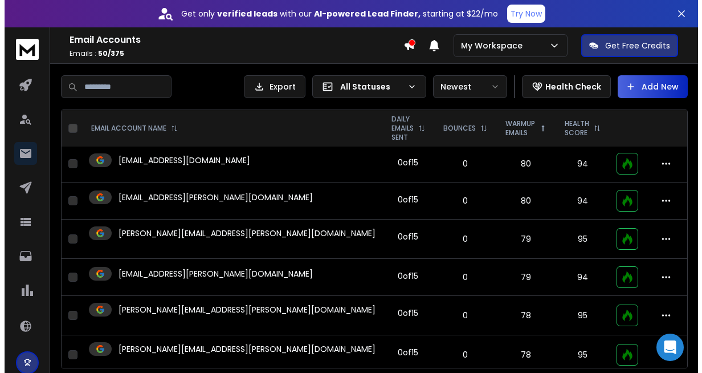
scroll to position [625, 0]
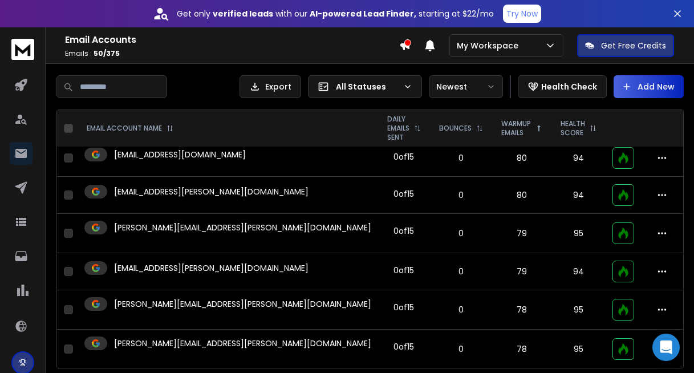
click at [229, 338] on p "[PERSON_NAME][EMAIL_ADDRESS][PERSON_NAME][DOMAIN_NAME]" at bounding box center [242, 343] width 257 height 11
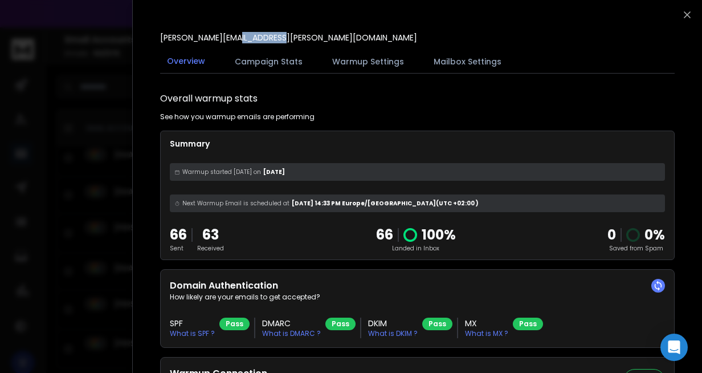
drag, startPoint x: 233, startPoint y: 38, endPoint x: 298, endPoint y: 40, distance: 65.0
click at [298, 40] on div "[PERSON_NAME][EMAIL_ADDRESS][PERSON_NAME][DOMAIN_NAME]" at bounding box center [417, 37] width 515 height 11
click at [295, 41] on div "[PERSON_NAME][EMAIL_ADDRESS][PERSON_NAME][DOMAIN_NAME]" at bounding box center [417, 37] width 515 height 11
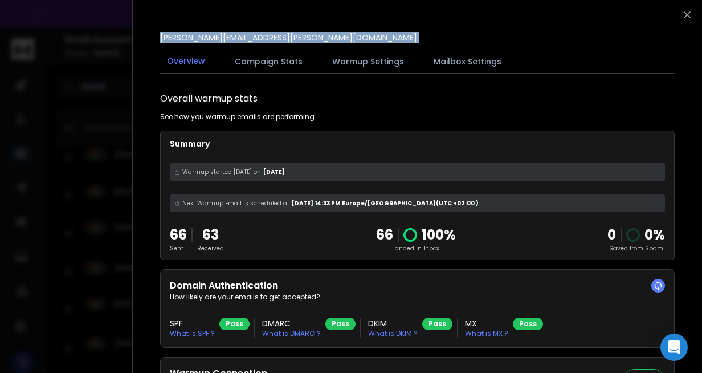
drag, startPoint x: 296, startPoint y: 40, endPoint x: 157, endPoint y: 39, distance: 138.6
click at [685, 17] on icon "button" at bounding box center [688, 15] width 6 height 6
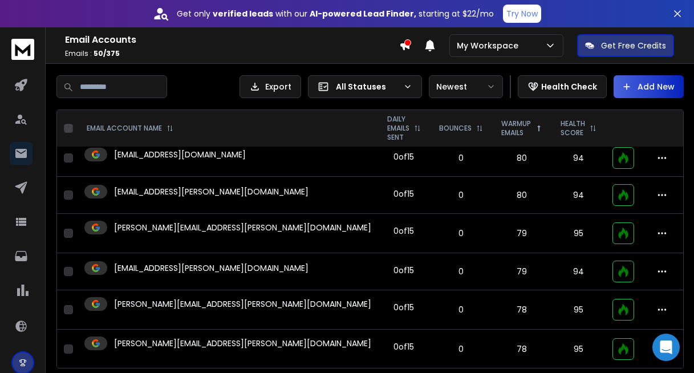
click at [162, 90] on input at bounding box center [111, 86] width 111 height 23
paste input "**********"
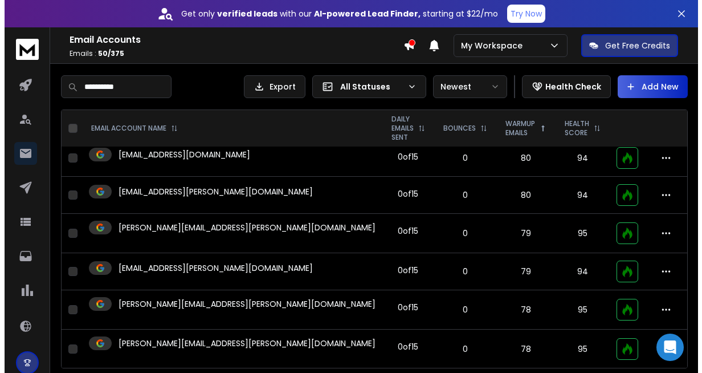
scroll to position [0, 0]
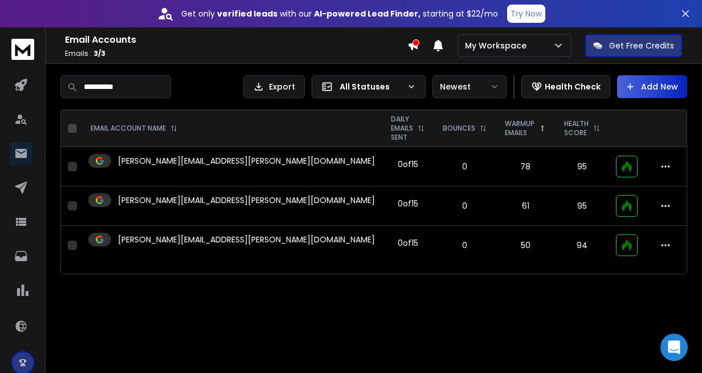
type input "**********"
click at [208, 200] on p "[PERSON_NAME][EMAIL_ADDRESS][PERSON_NAME][DOMAIN_NAME]" at bounding box center [246, 199] width 257 height 11
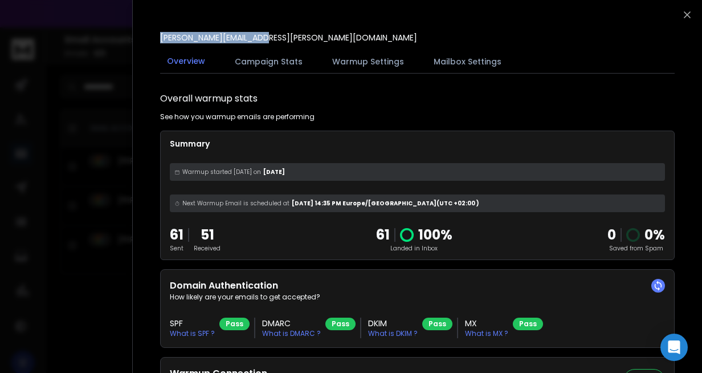
drag, startPoint x: 277, startPoint y: 37, endPoint x: 160, endPoint y: 35, distance: 116.3
click at [160, 35] on div "[PERSON_NAME][EMAIL_ADDRESS][PERSON_NAME][DOMAIN_NAME]" at bounding box center [417, 37] width 515 height 11
